Goal: Task Accomplishment & Management: Use online tool/utility

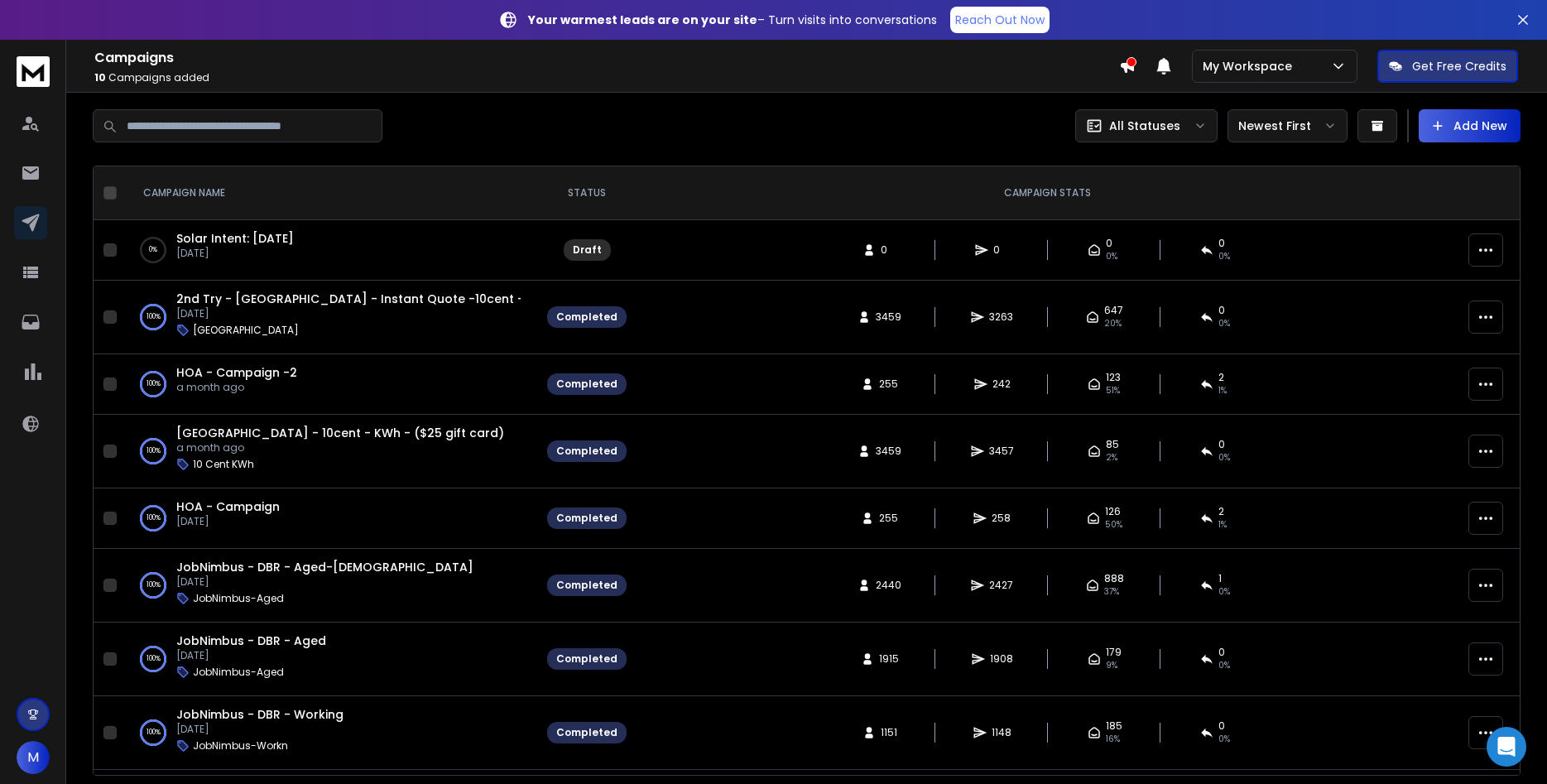
click at [1496, 126] on button "Add New" at bounding box center [1469, 125] width 102 height 33
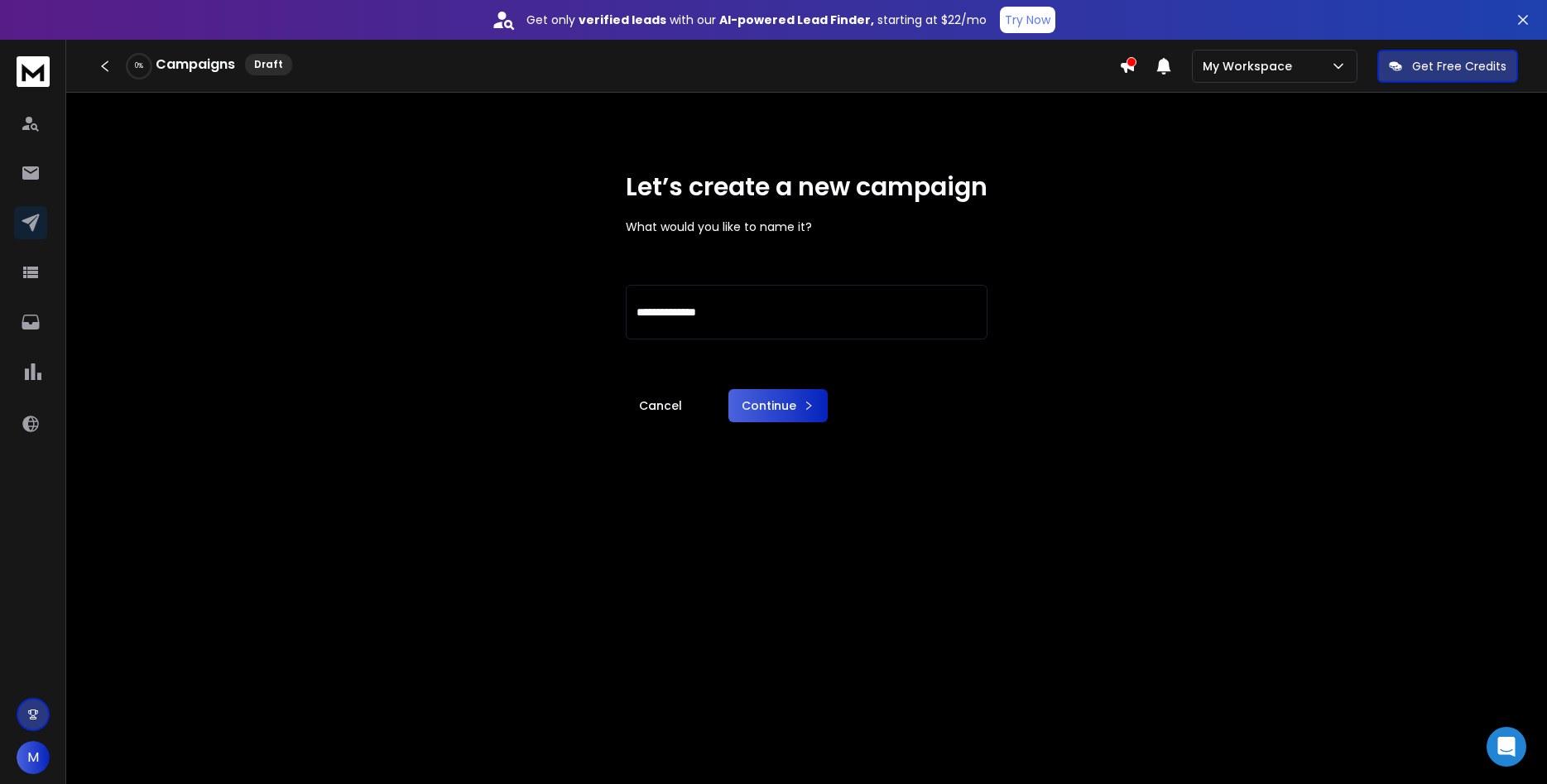
type input "**********"
click at [766, 399] on button "Continue" at bounding box center [777, 405] width 99 height 33
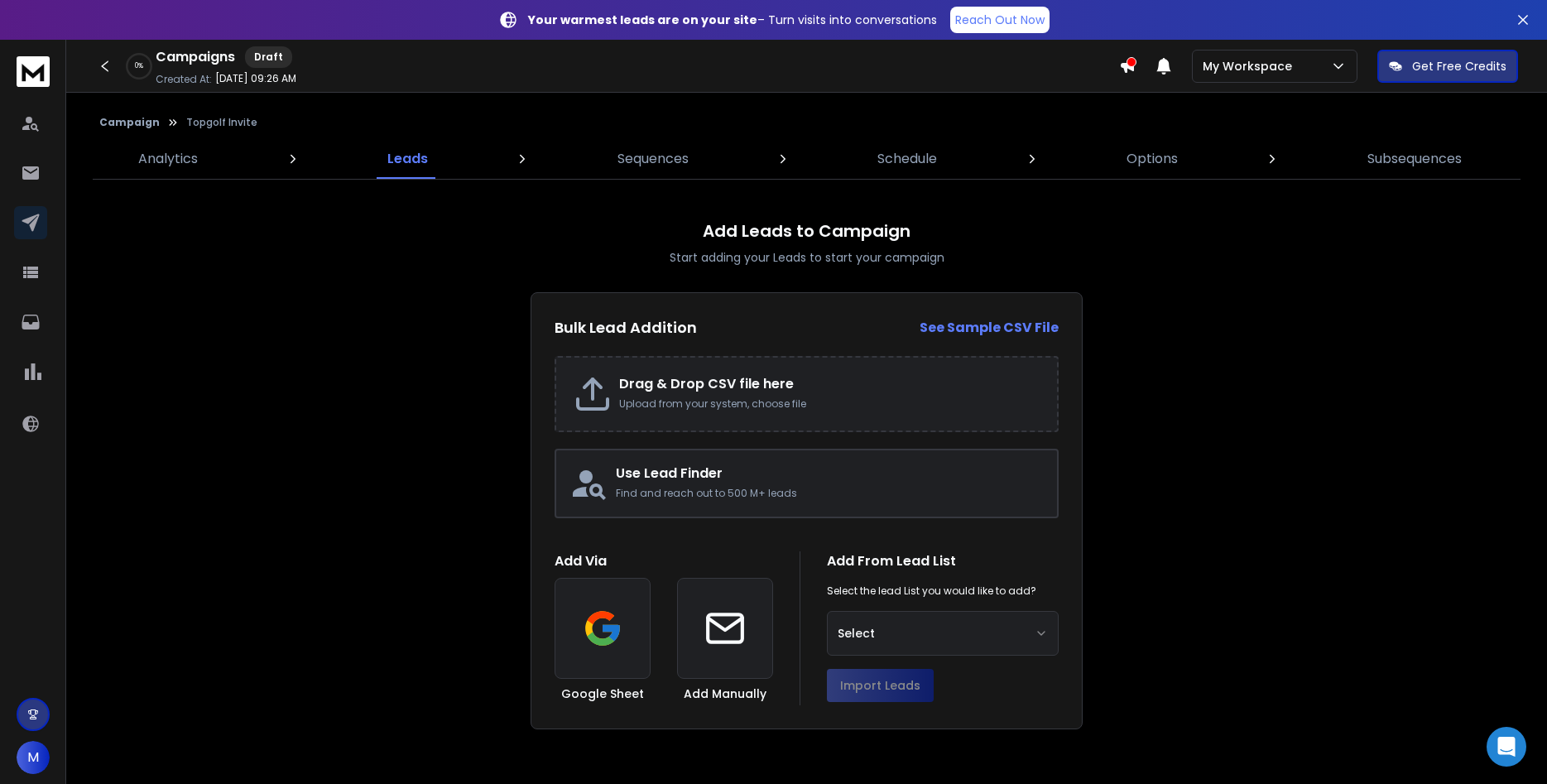
click at [161, 357] on div "Add Leads to Campaign Start adding your Leads to start your campaign Bulk Lead …" at bounding box center [806, 465] width 1414 height 526
click at [661, 162] on p "Sequences" at bounding box center [653, 159] width 71 height 20
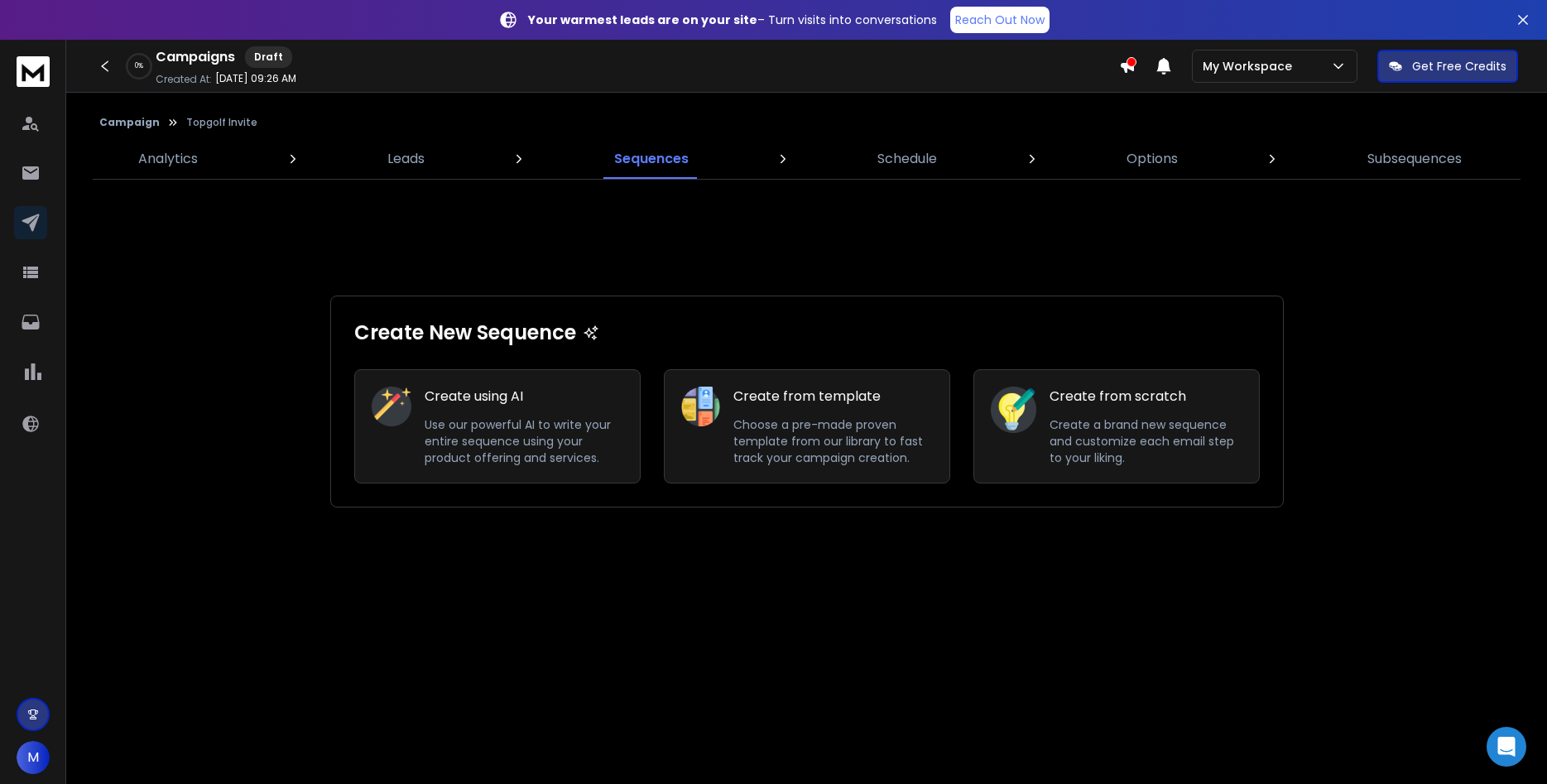
click at [1118, 404] on h1 "Create from scratch" at bounding box center [1144, 396] width 192 height 20
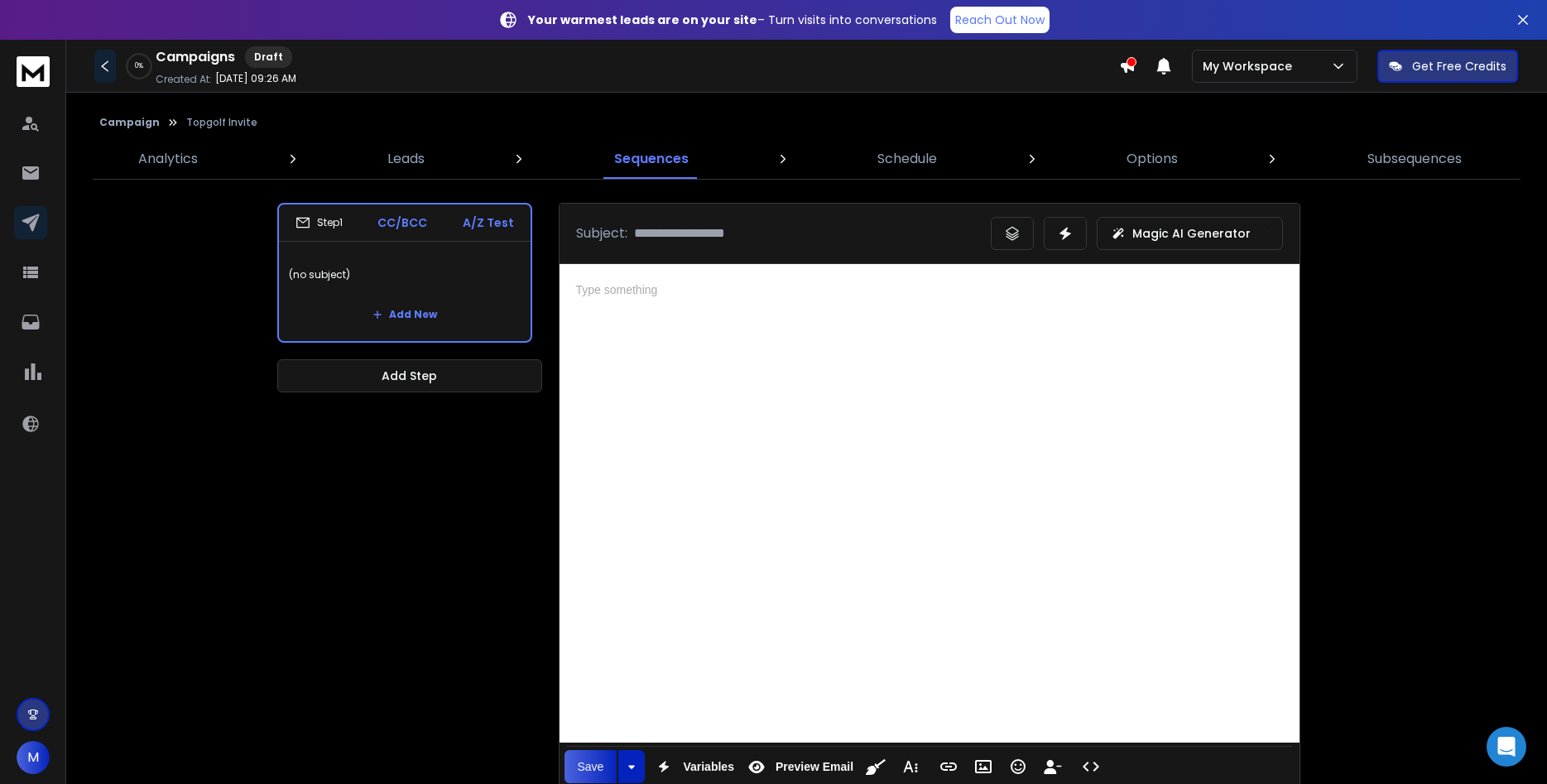
click at [105, 71] on icon at bounding box center [104, 65] width 14 height 14
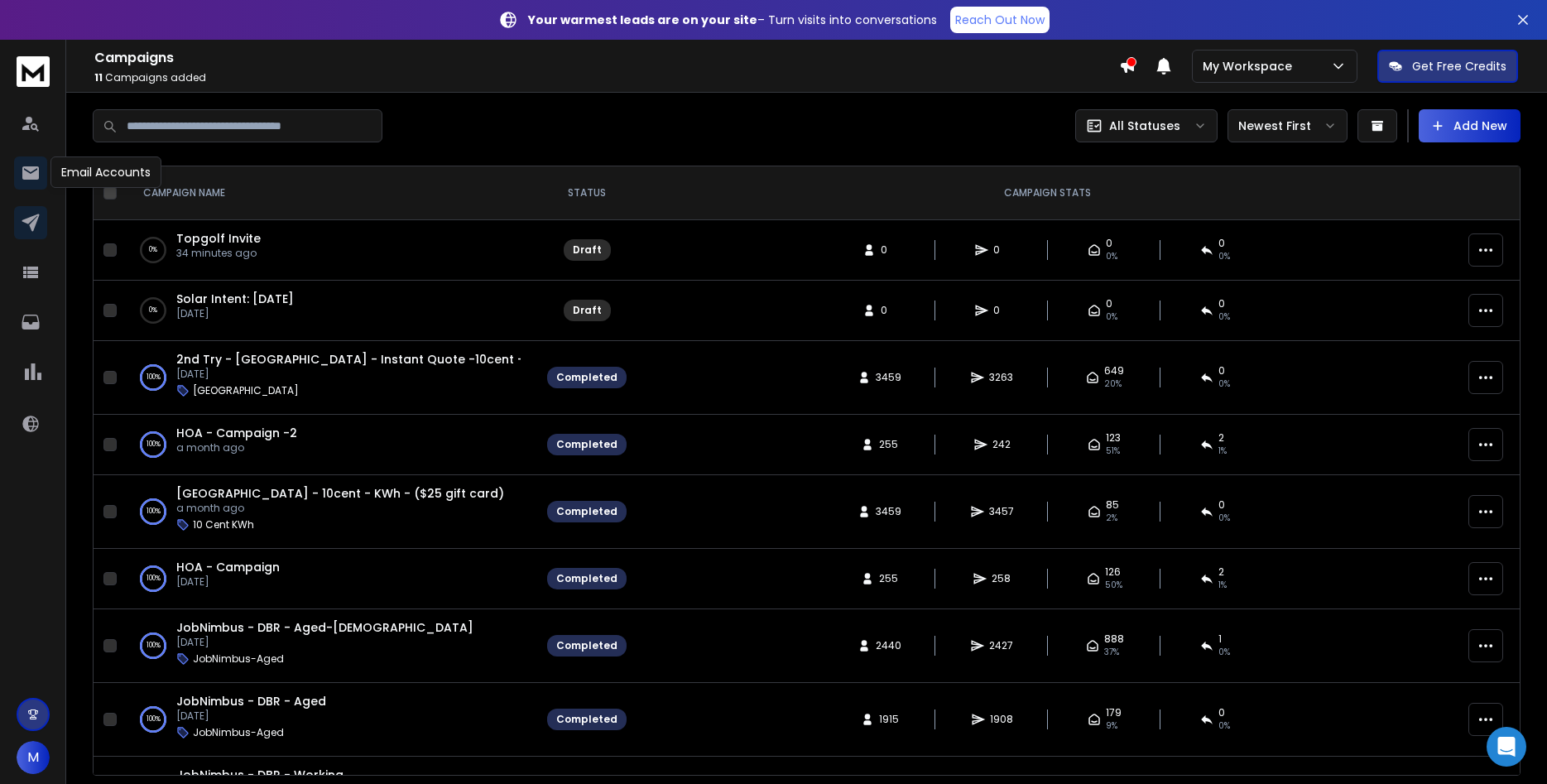
click at [39, 173] on icon at bounding box center [30, 172] width 20 height 20
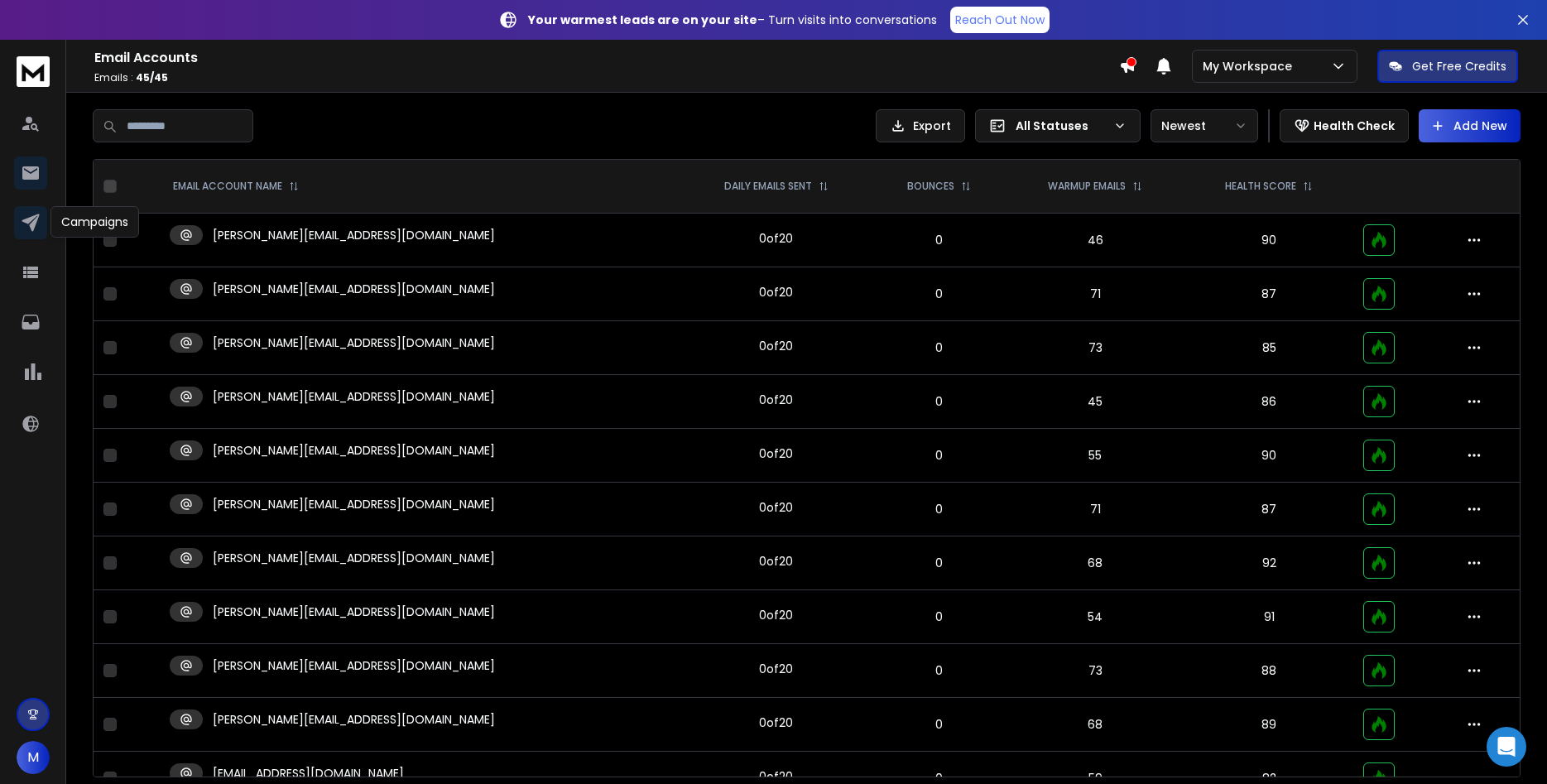
click at [35, 213] on icon at bounding box center [30, 222] width 20 height 20
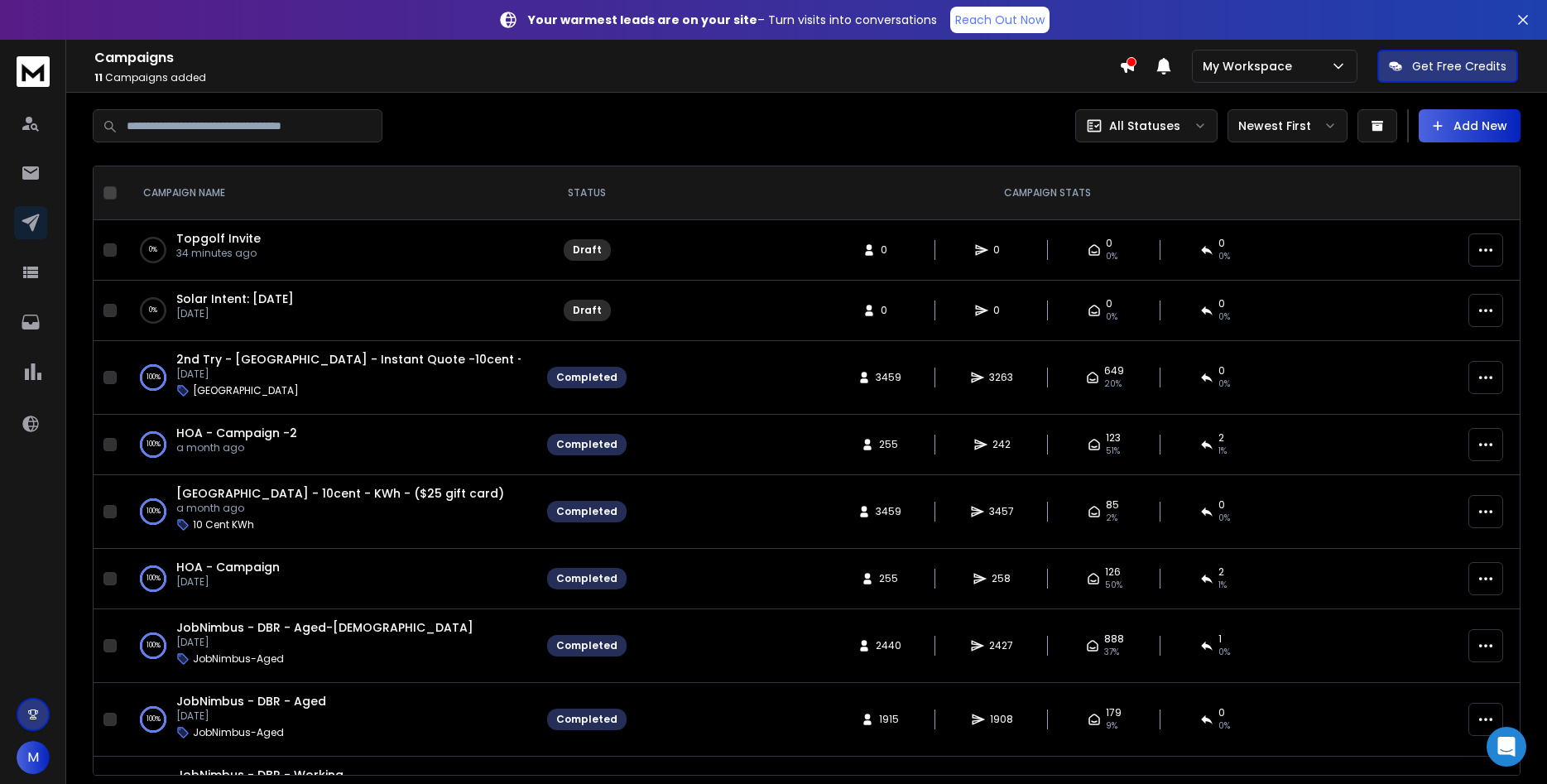
click at [236, 297] on span "Solar Intent: [DATE]" at bounding box center [235, 299] width 118 height 16
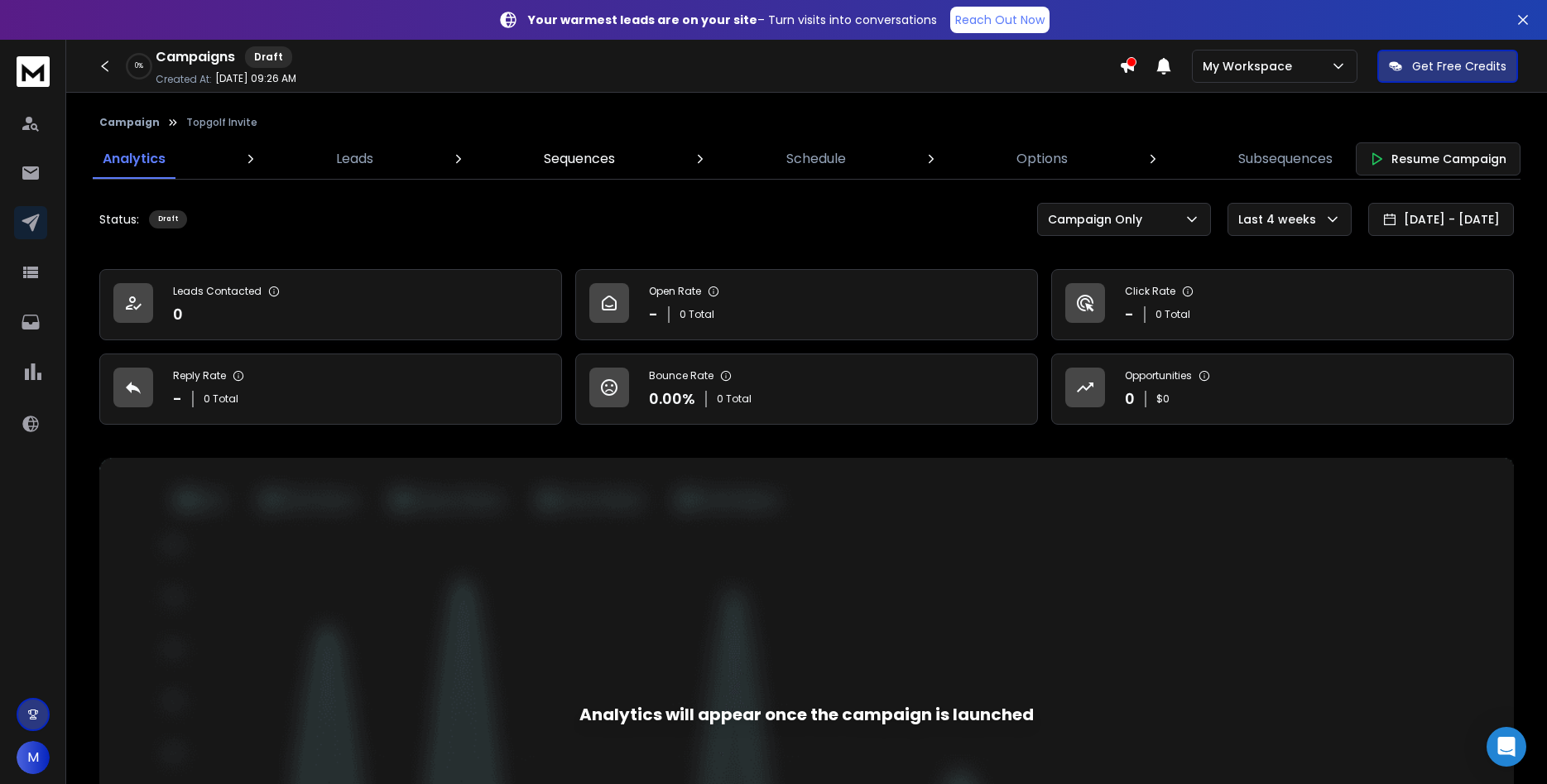
click at [625, 151] on link "Sequences" at bounding box center [579, 158] width 91 height 39
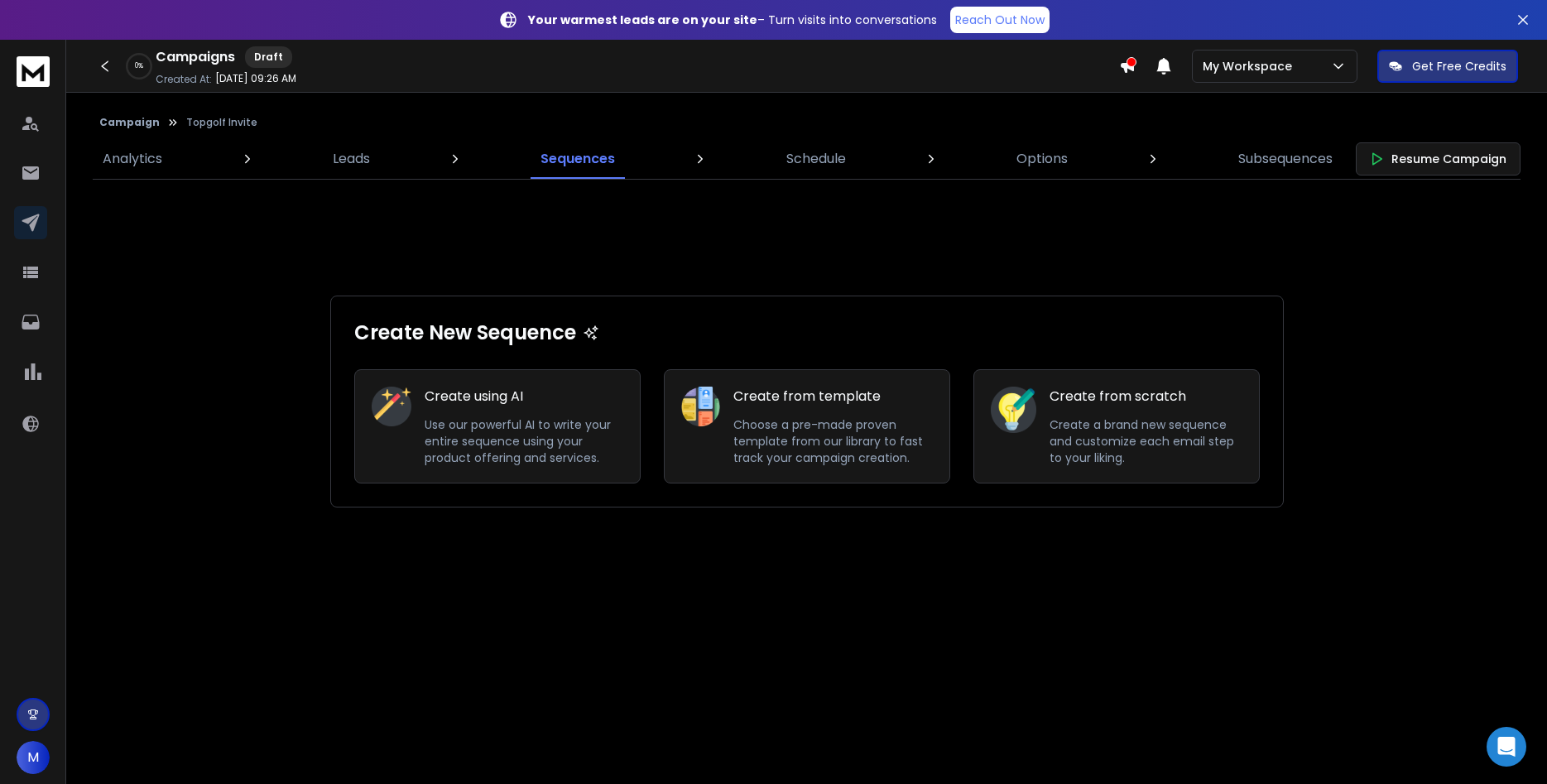
click at [1133, 386] on h1 "Create from scratch" at bounding box center [1144, 396] width 192 height 20
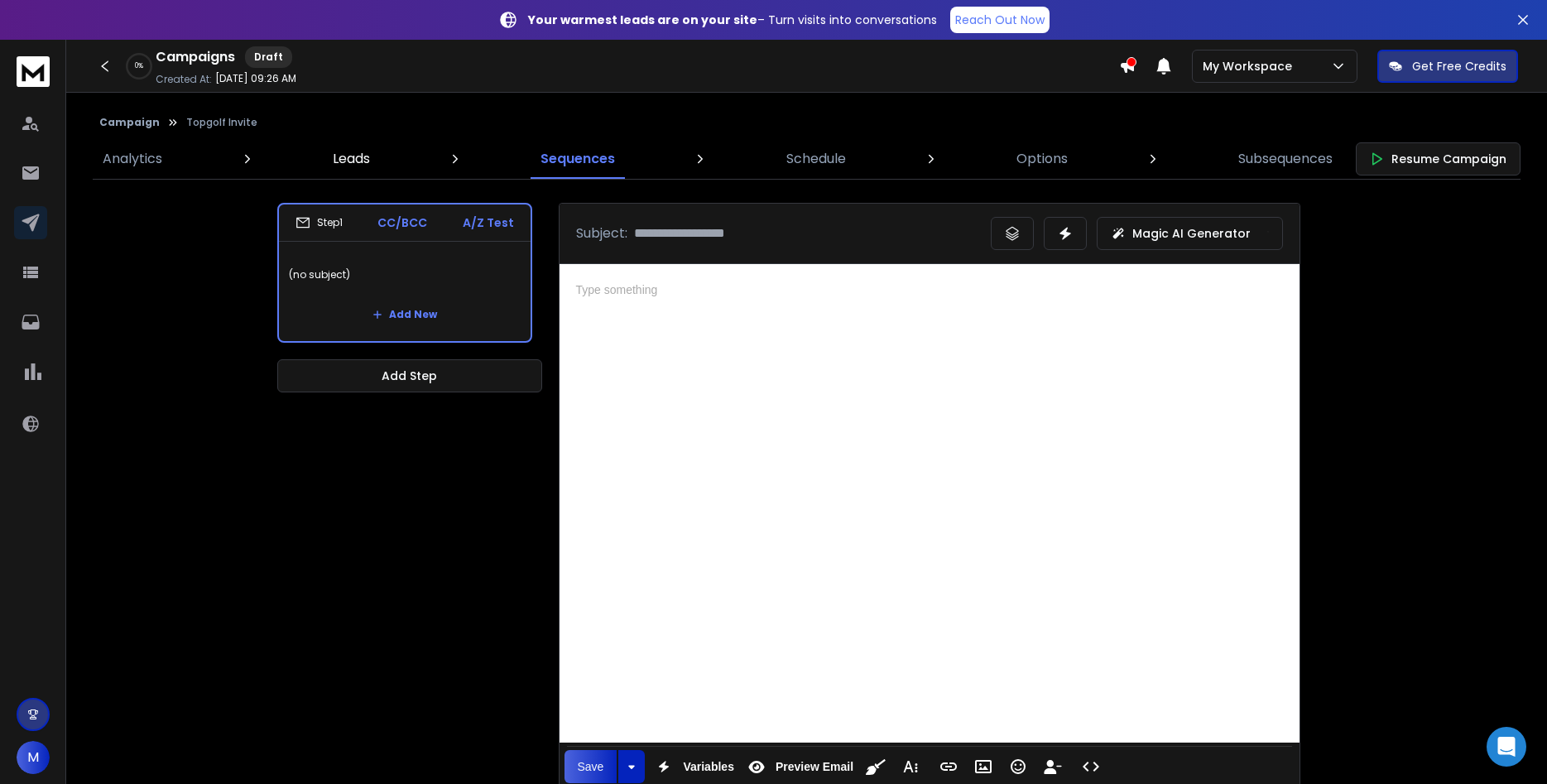
click at [343, 156] on p "Leads" at bounding box center [351, 159] width 38 height 20
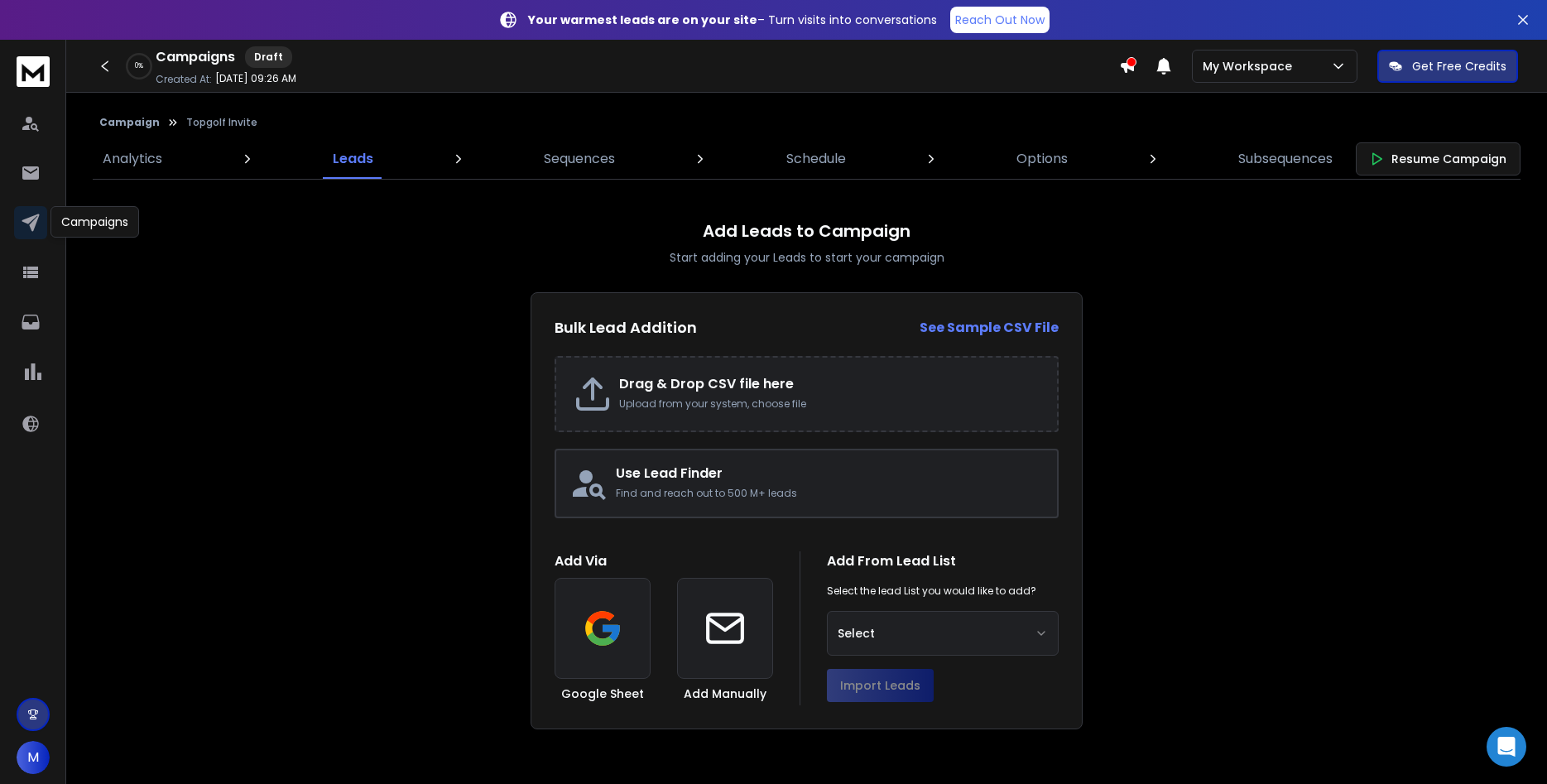
click at [31, 221] on icon at bounding box center [30, 222] width 17 height 17
